Goal: Task Accomplishment & Management: Manage account settings

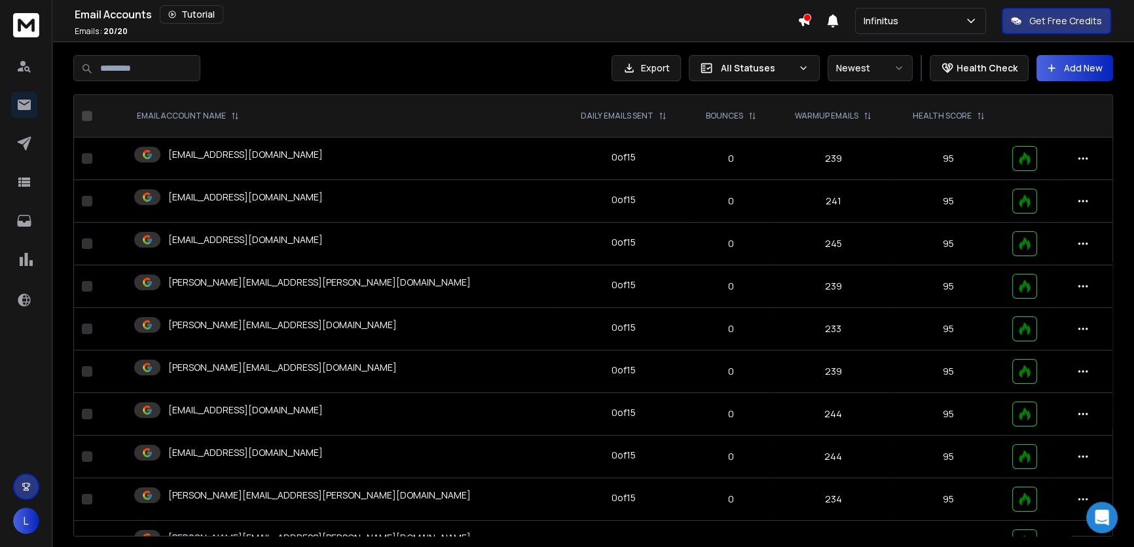
click at [945, 17] on div "Infinitus" at bounding box center [921, 20] width 114 height 13
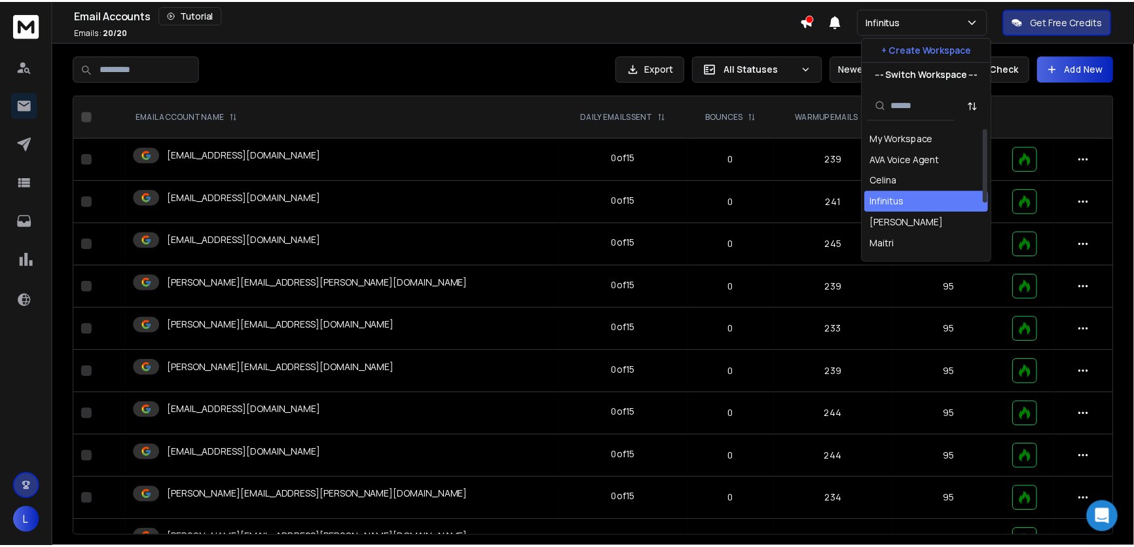
scroll to position [59, 0]
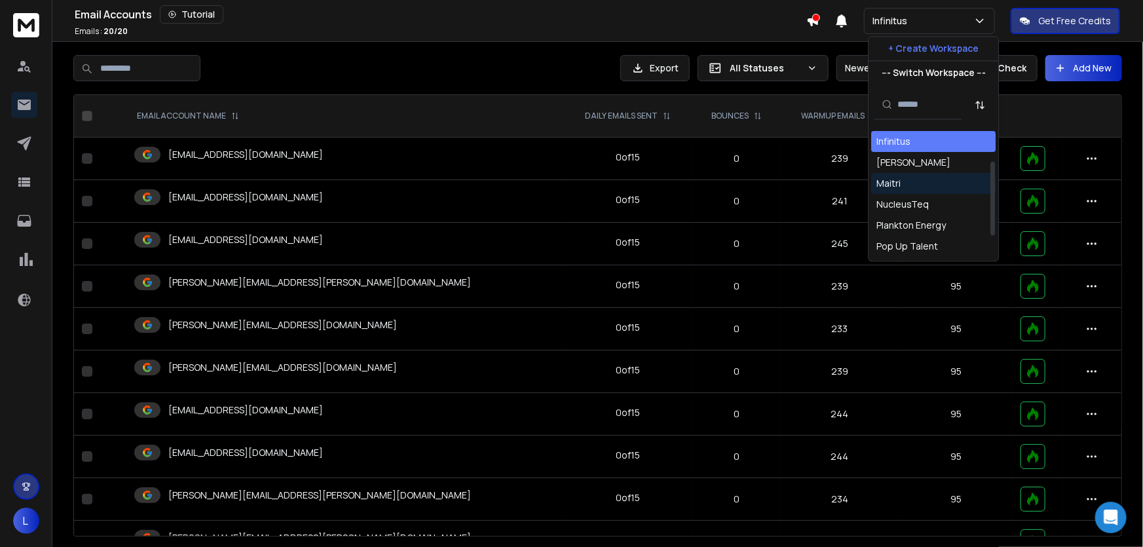
click at [920, 187] on div "Maitri" at bounding box center [933, 183] width 124 height 21
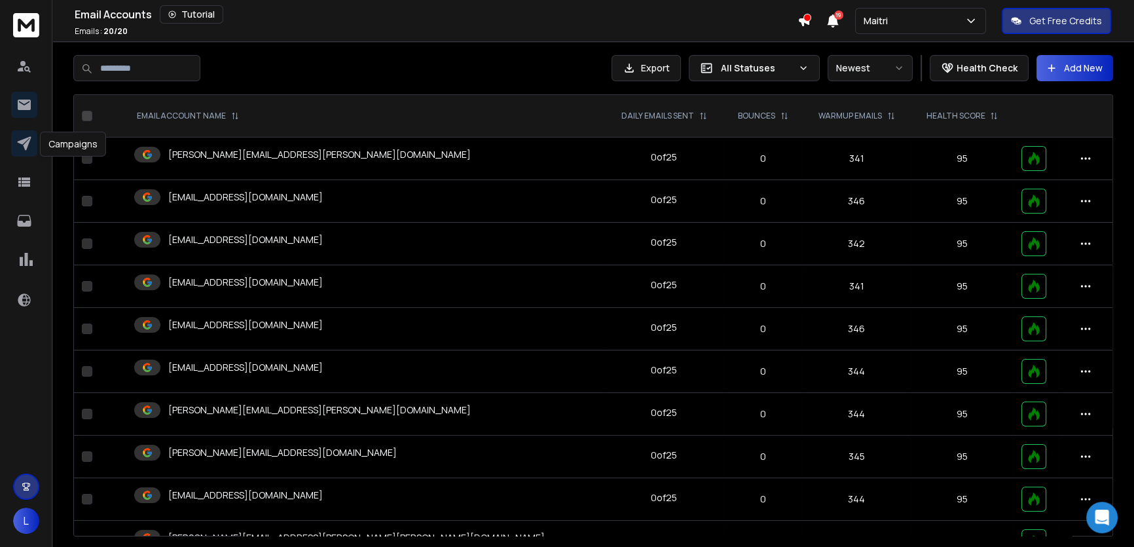
click at [29, 145] on icon at bounding box center [24, 144] width 16 height 16
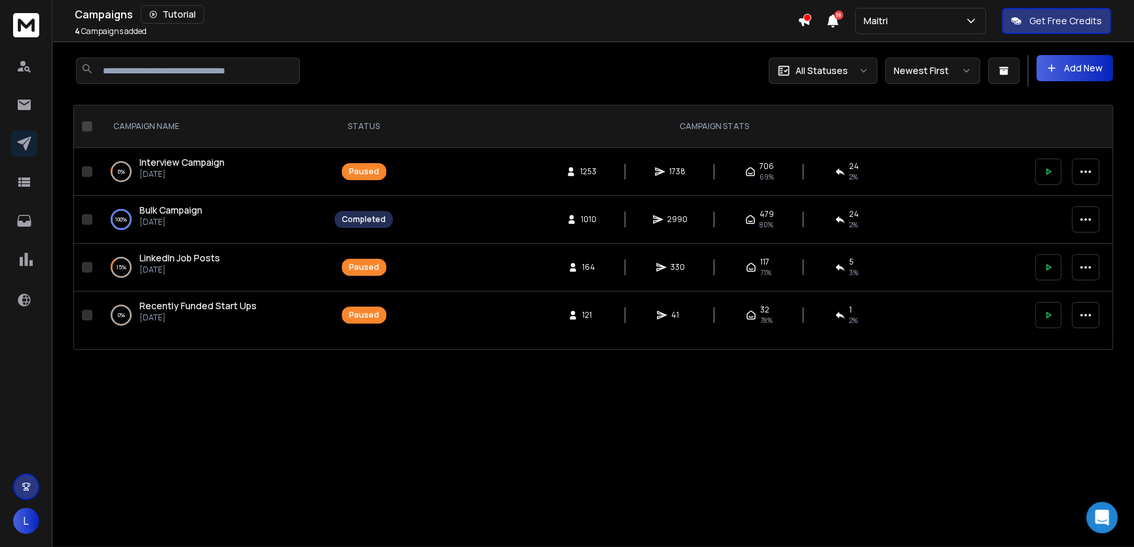
click at [179, 166] on span "Interview Campaign" at bounding box center [182, 162] width 85 height 12
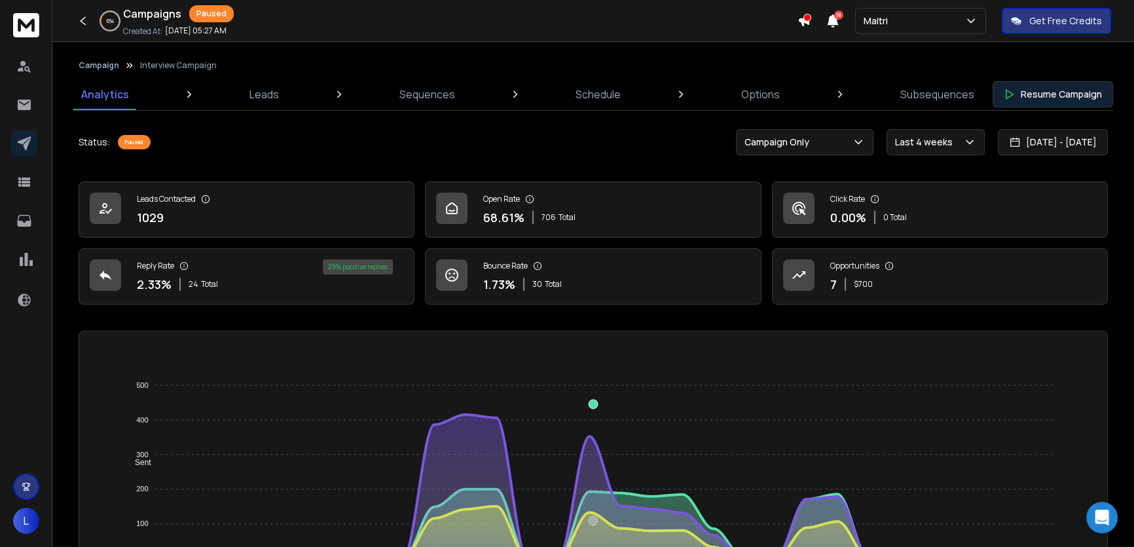
click at [1015, 94] on icon at bounding box center [1010, 94] width 12 height 12
click at [286, 74] on div "Campaign Interview Campaign" at bounding box center [593, 65] width 1040 height 21
click at [282, 90] on link "Leads" at bounding box center [266, 94] width 45 height 31
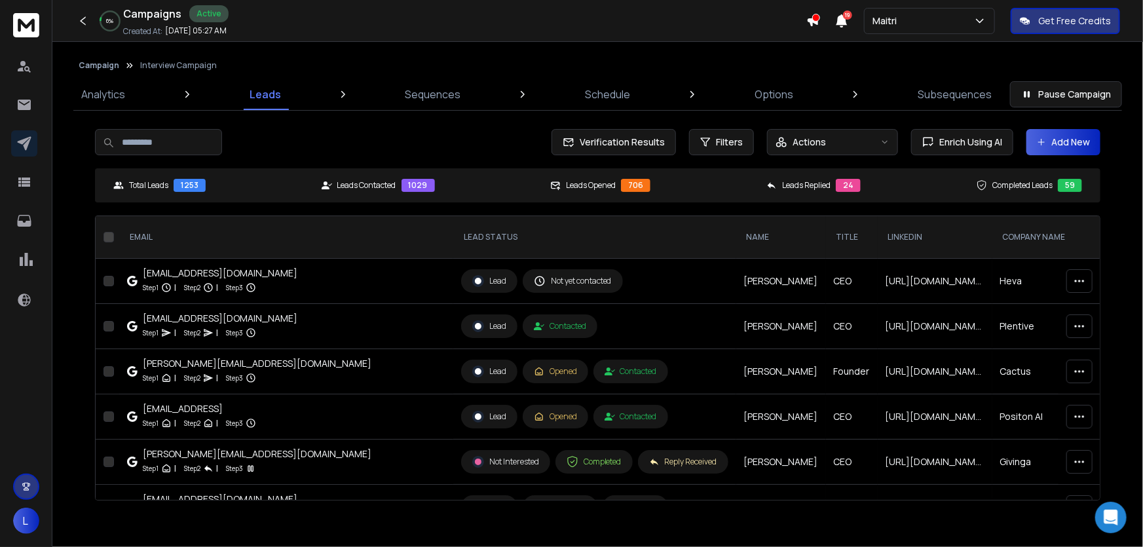
click at [1050, 138] on button "Add New" at bounding box center [1063, 142] width 74 height 26
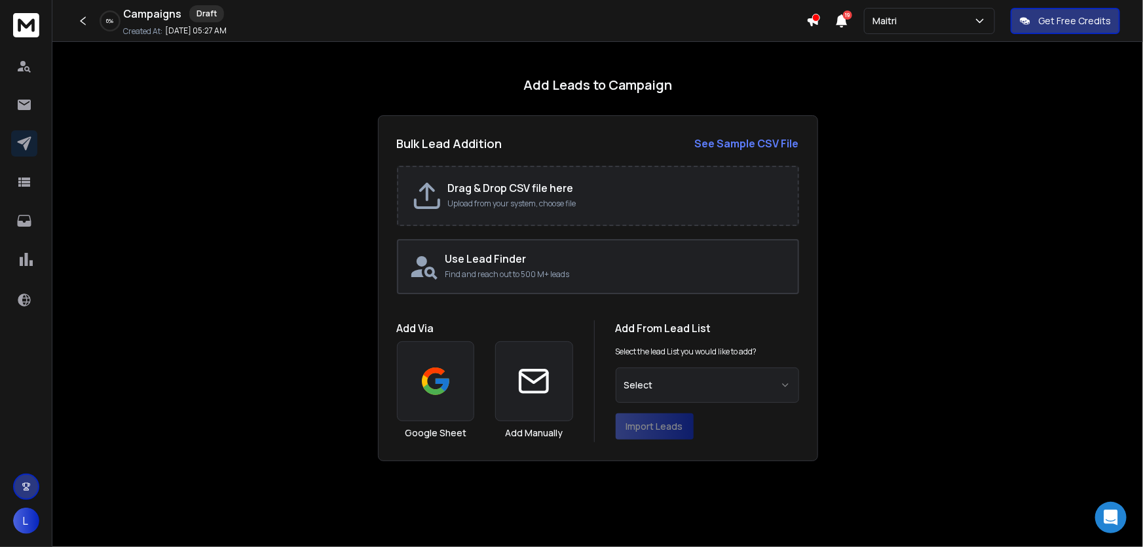
click at [568, 195] on h2 "Drag & Drop CSV file here" at bounding box center [616, 188] width 337 height 16
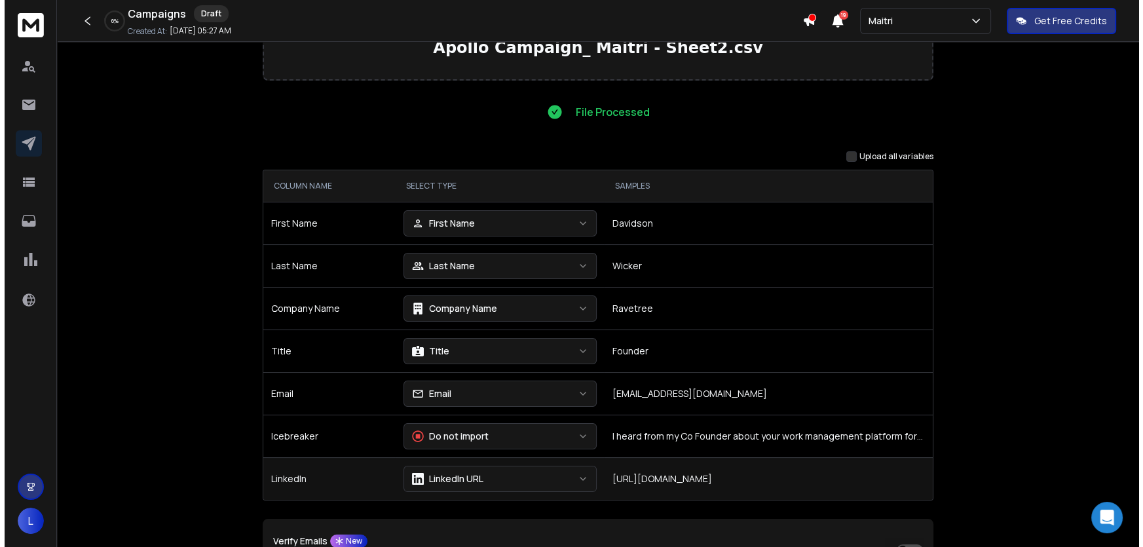
scroll to position [178, 0]
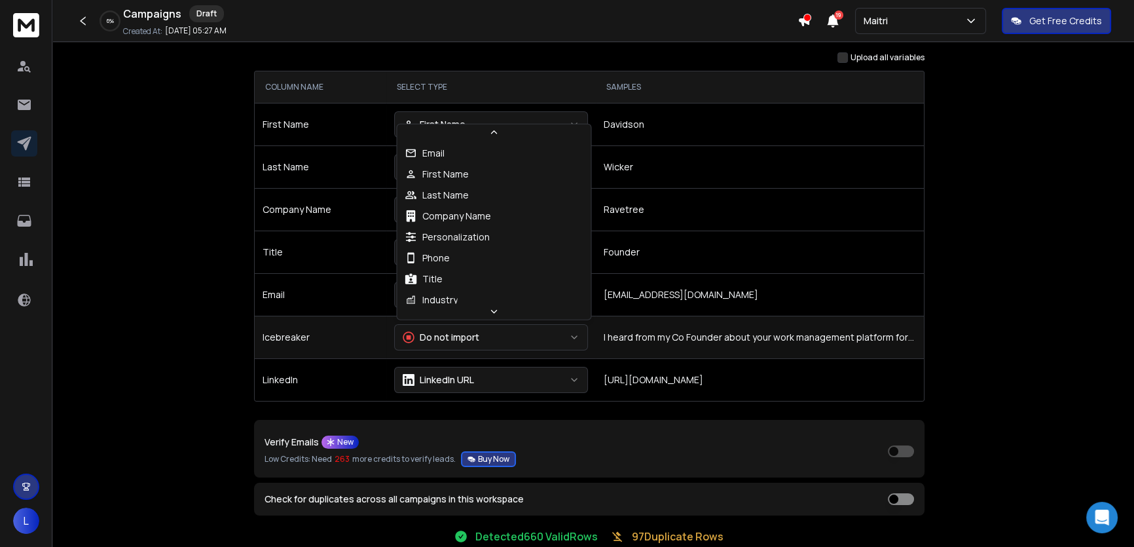
click at [460, 331] on div "Do not import" at bounding box center [441, 337] width 77 height 13
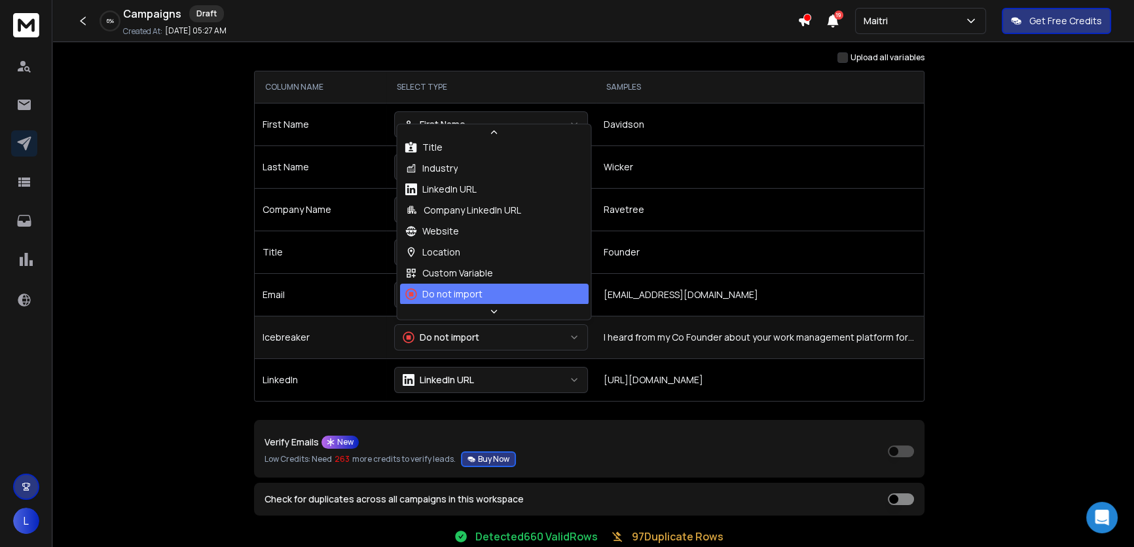
click at [459, 331] on div "Do not import" at bounding box center [441, 337] width 77 height 13
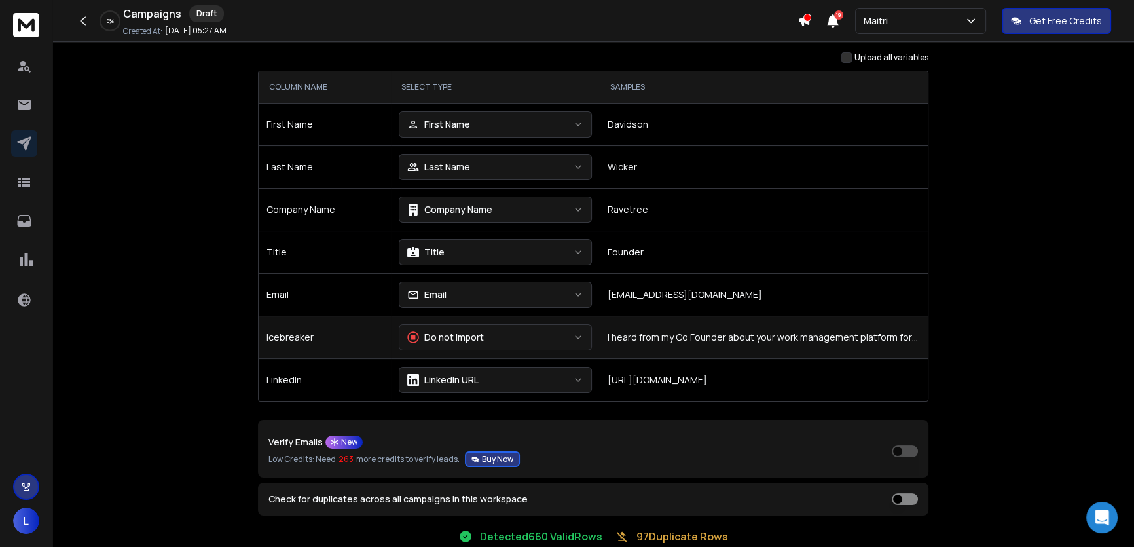
click at [451, 336] on div "Do not import" at bounding box center [445, 337] width 77 height 13
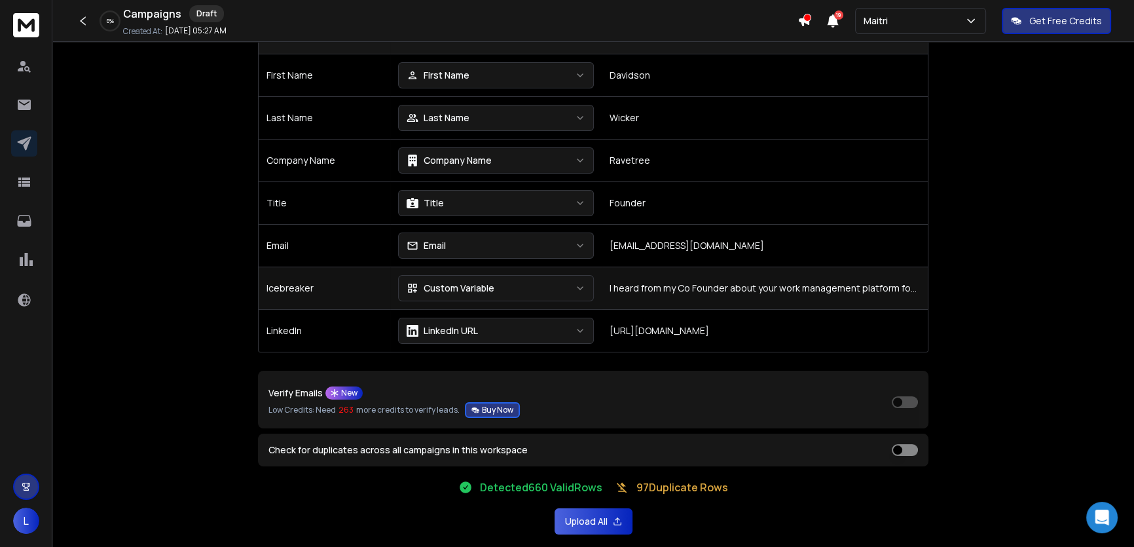
scroll to position [234, 0]
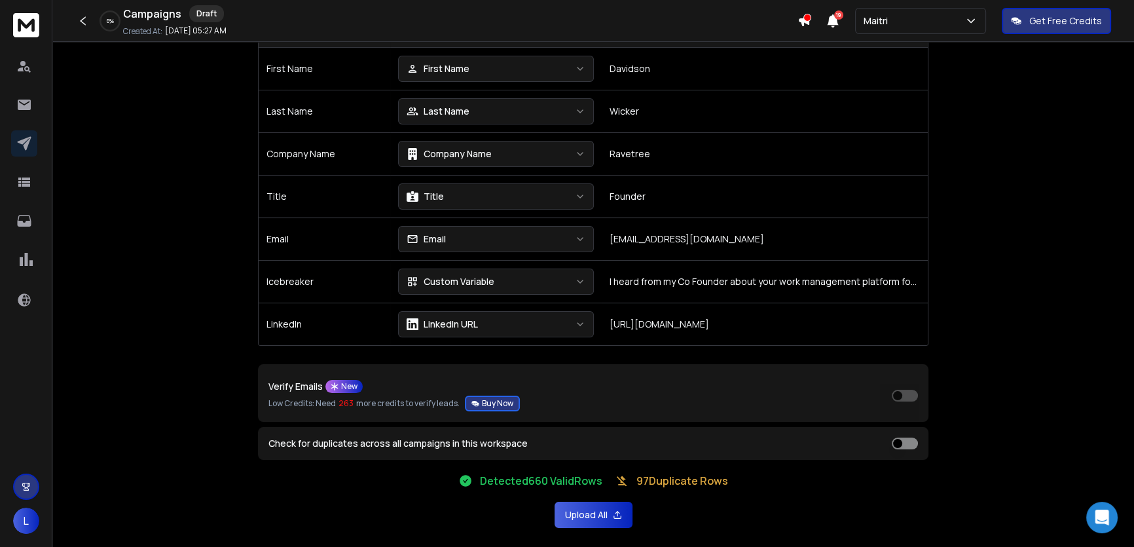
click at [611, 519] on button "Upload All" at bounding box center [594, 515] width 78 height 26
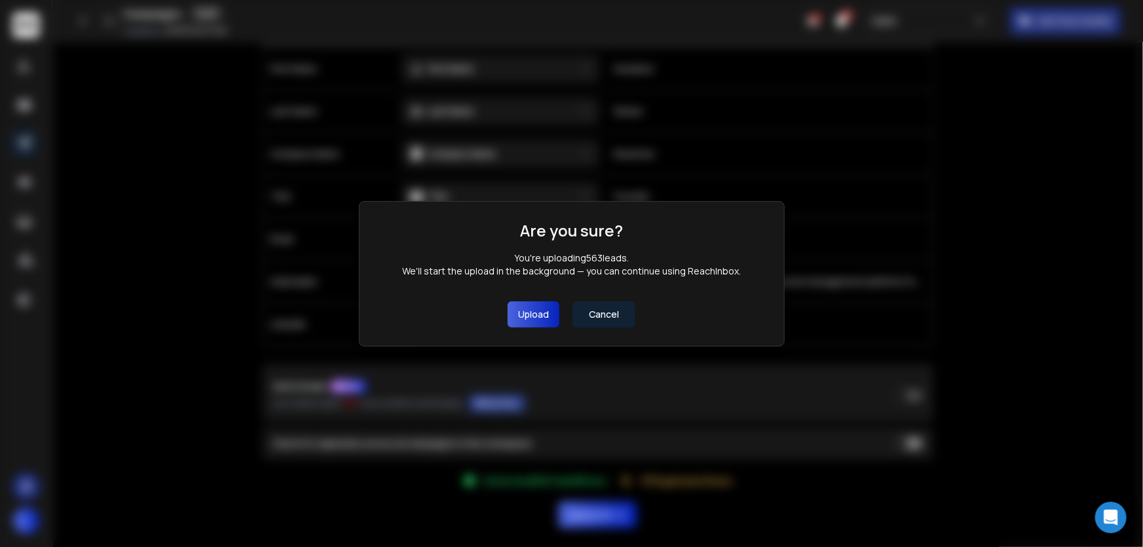
click at [532, 309] on button "Upload" at bounding box center [534, 314] width 52 height 26
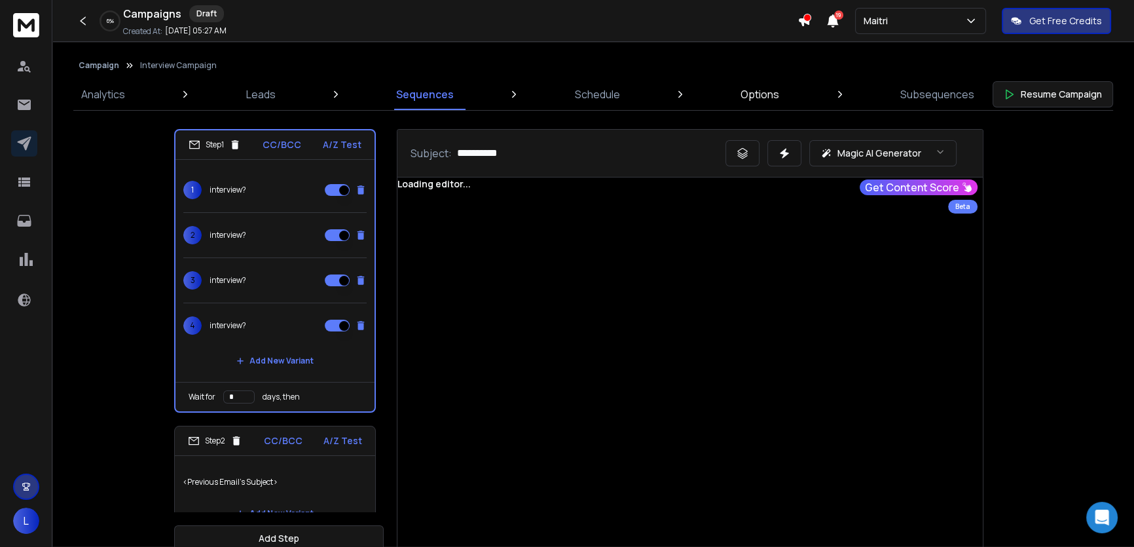
click at [762, 98] on p "Options" at bounding box center [760, 94] width 39 height 16
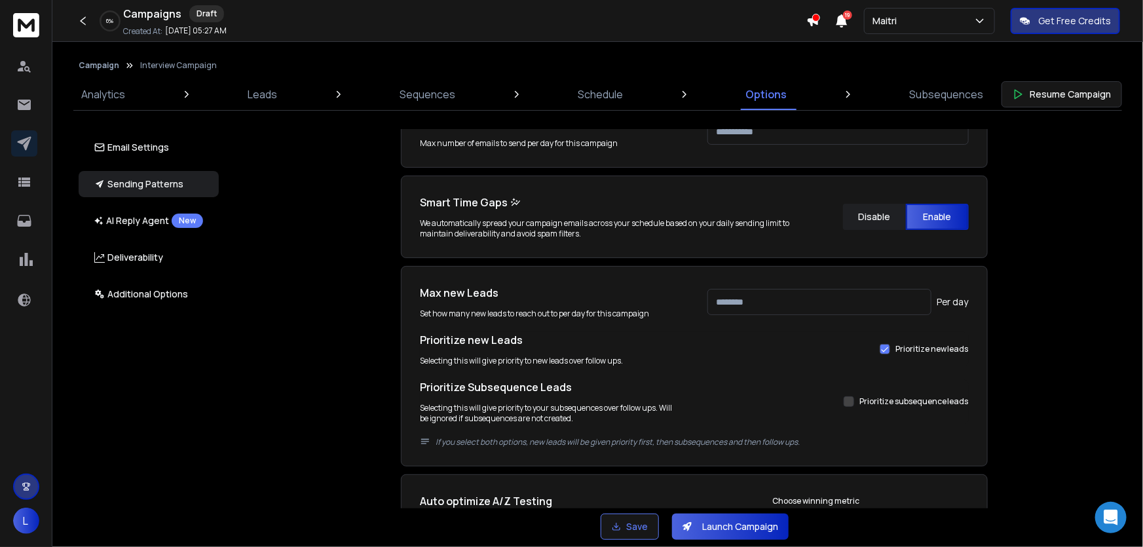
scroll to position [536, 0]
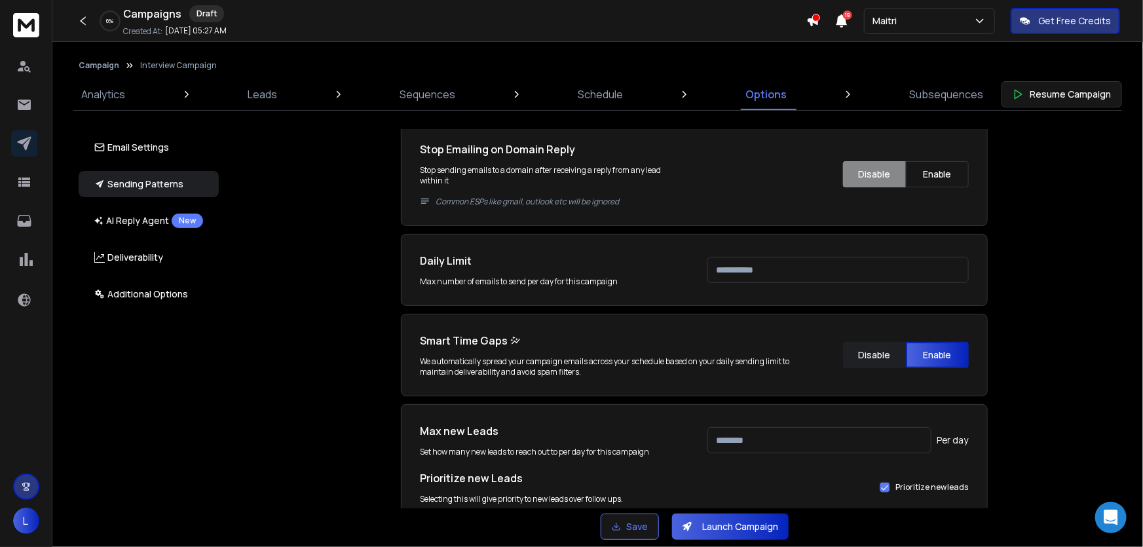
drag, startPoint x: 744, startPoint y: 269, endPoint x: 667, endPoint y: 275, distance: 76.9
click at [690, 271] on div "Daily Limit Max number of emails to send per day for this campaign ***" at bounding box center [694, 270] width 549 height 34
type input "***"
drag, startPoint x: 1130, startPoint y: 265, endPoint x: 1005, endPoint y: 271, distance: 125.2
click at [1123, 264] on div "Email Accounts Accounts to Use Select one or more accounts to send emails from …" at bounding box center [702, 318] width 925 height 379
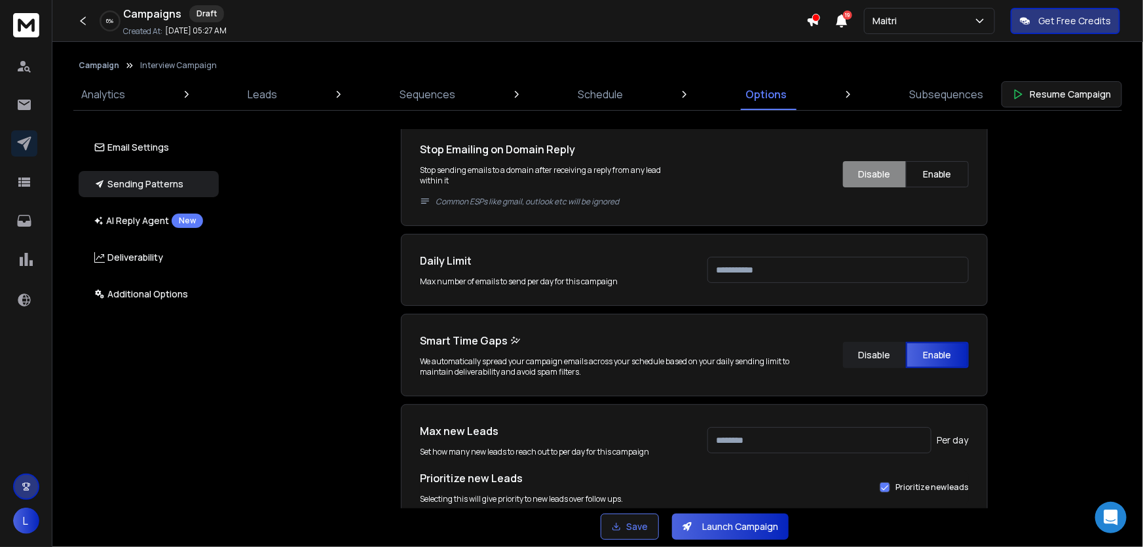
click at [1045, 297] on div "Email Accounts Accounts to Use Select one or more accounts to send emails from …" at bounding box center [702, 318] width 925 height 379
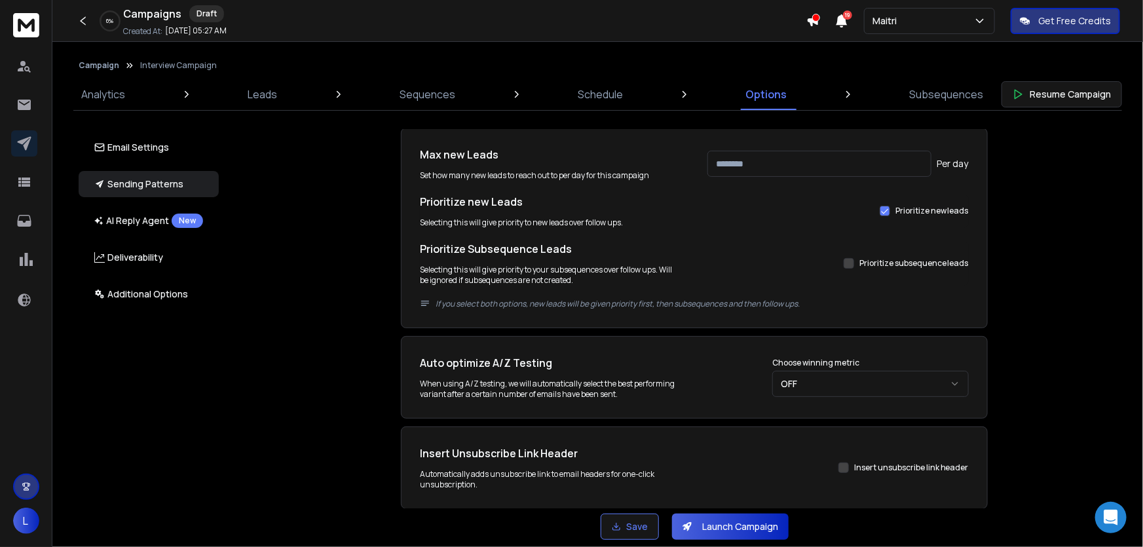
scroll to position [833, 0]
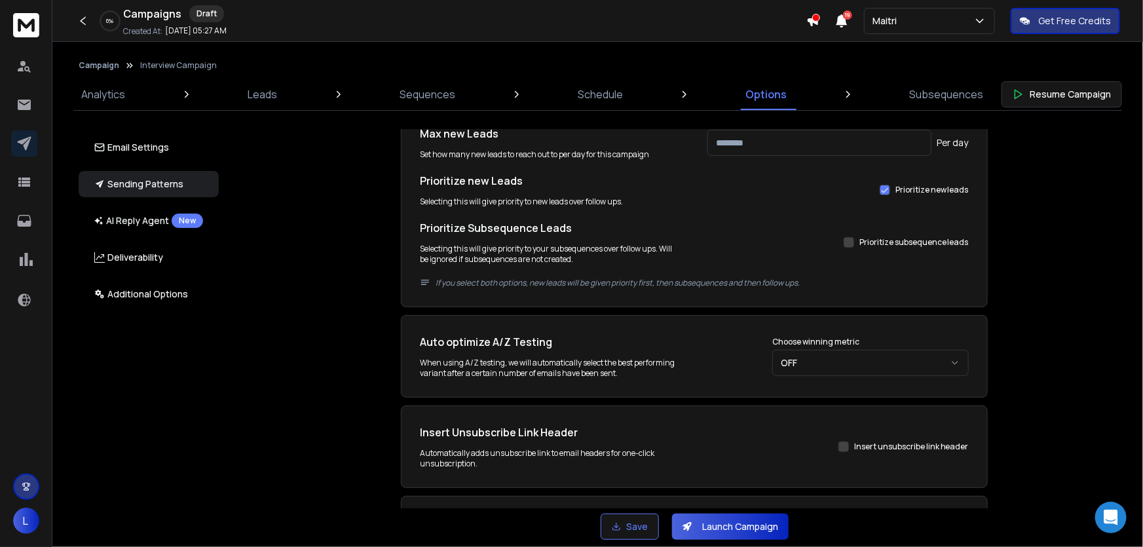
click at [744, 524] on button "Launch Campaign" at bounding box center [730, 527] width 117 height 26
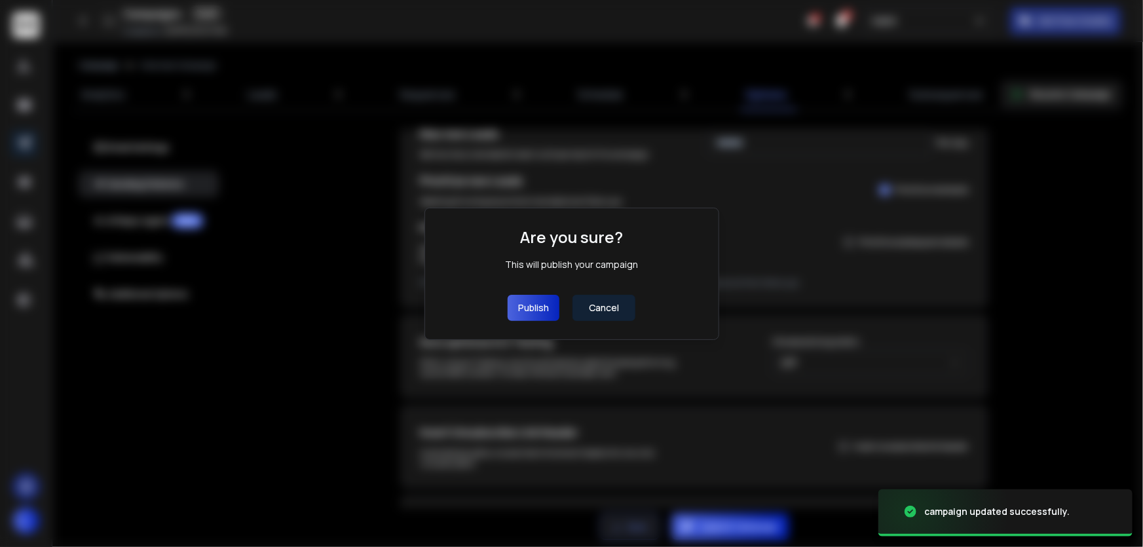
click at [546, 306] on button "Publish" at bounding box center [534, 308] width 52 height 26
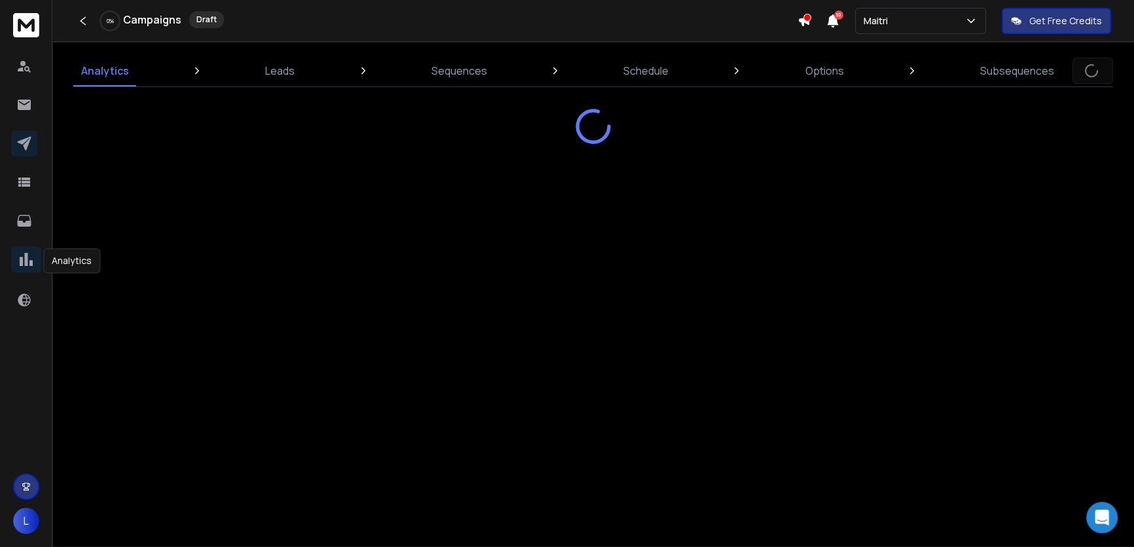
click at [24, 259] on icon at bounding box center [26, 259] width 13 height 13
